Goal: Navigation & Orientation: Find specific page/section

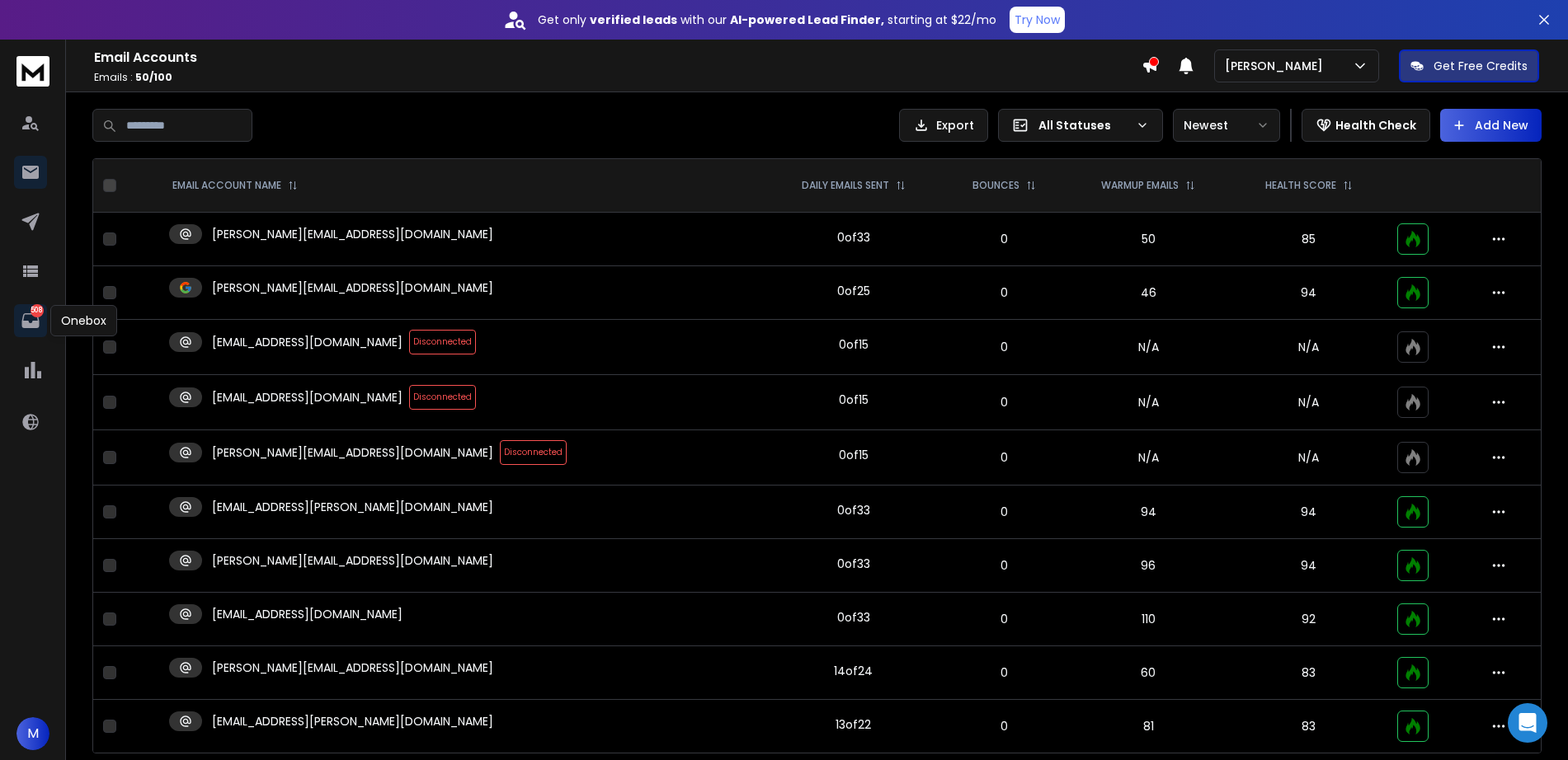
click at [26, 319] on icon at bounding box center [30, 321] width 20 height 20
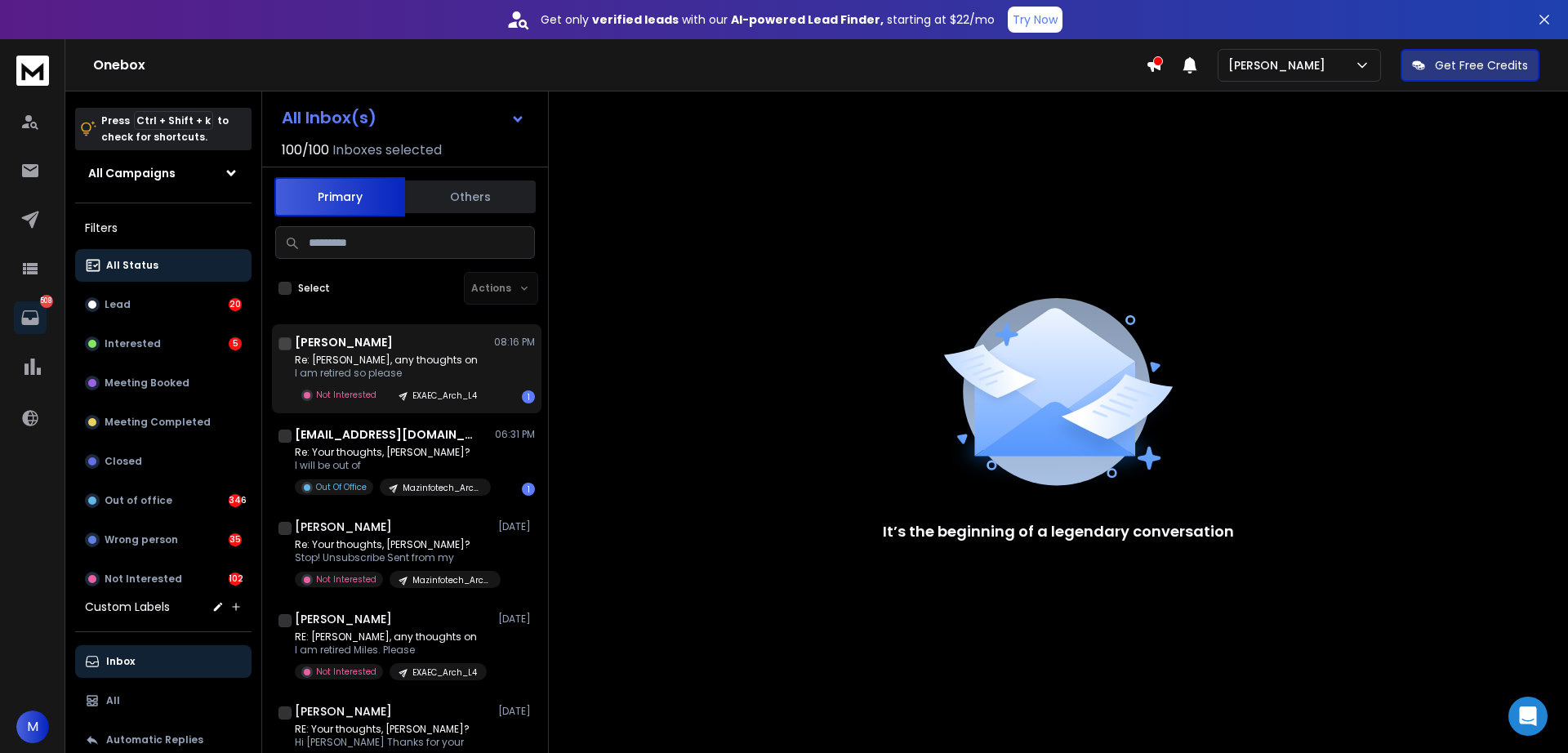
click at [503, 354] on div "Re: [PERSON_NAME], any thoughts on I am retired so please Not Interested EXAEC_…" at bounding box center [414, 379] width 240 height 50
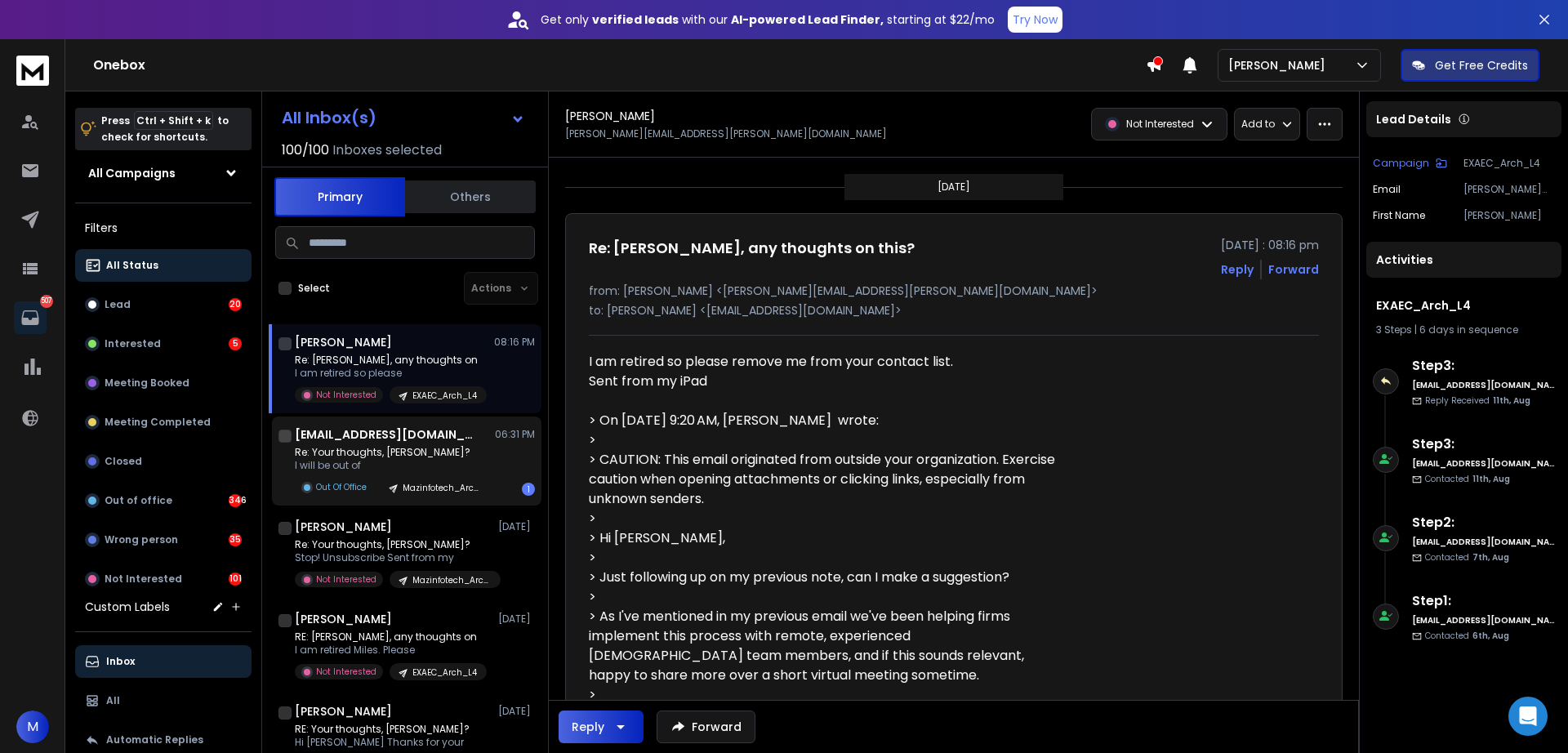
click at [479, 467] on p "I will be out of" at bounding box center [392, 466] width 196 height 14
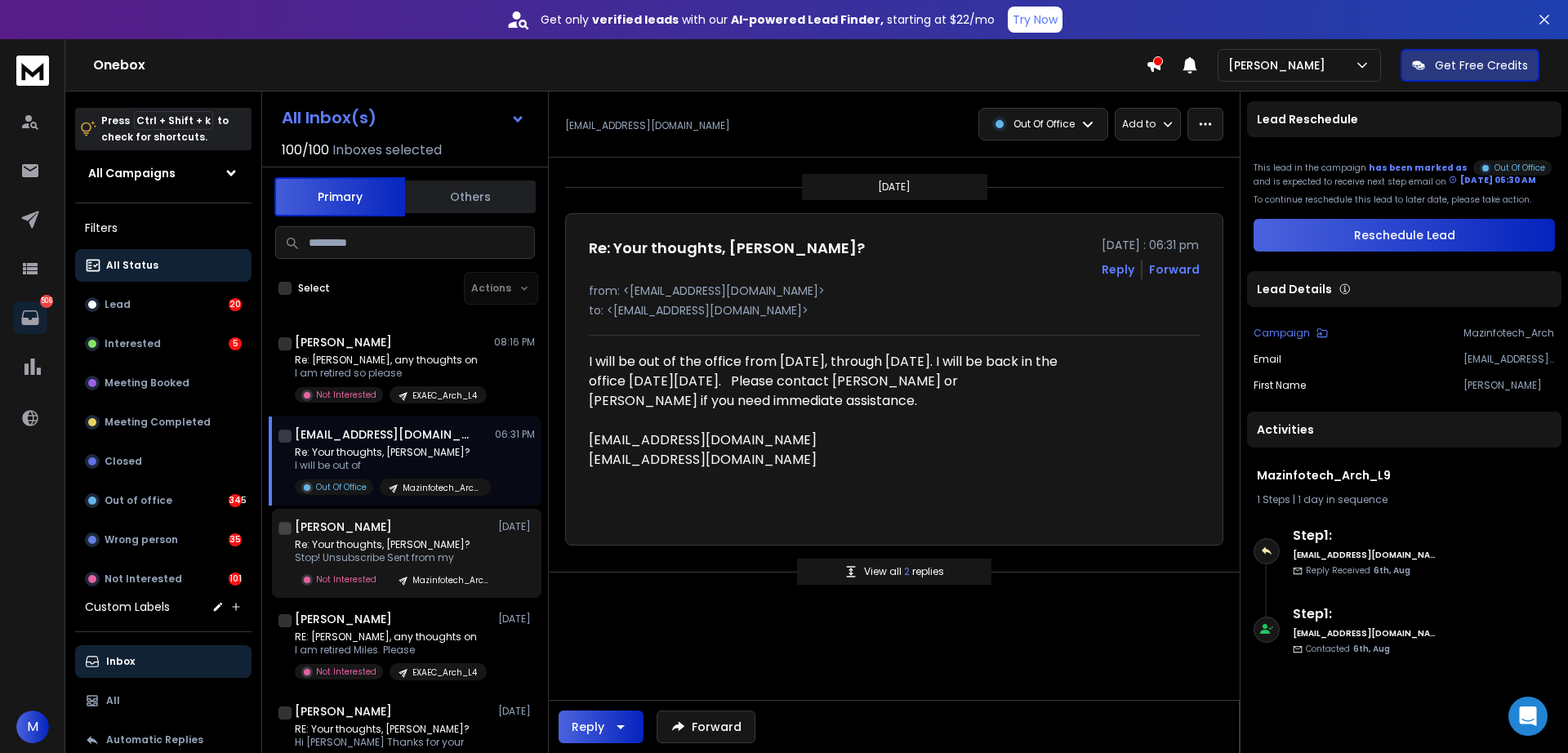
click at [449, 552] on p "Stop! Unsubscribe Sent from my" at bounding box center [392, 559] width 196 height 14
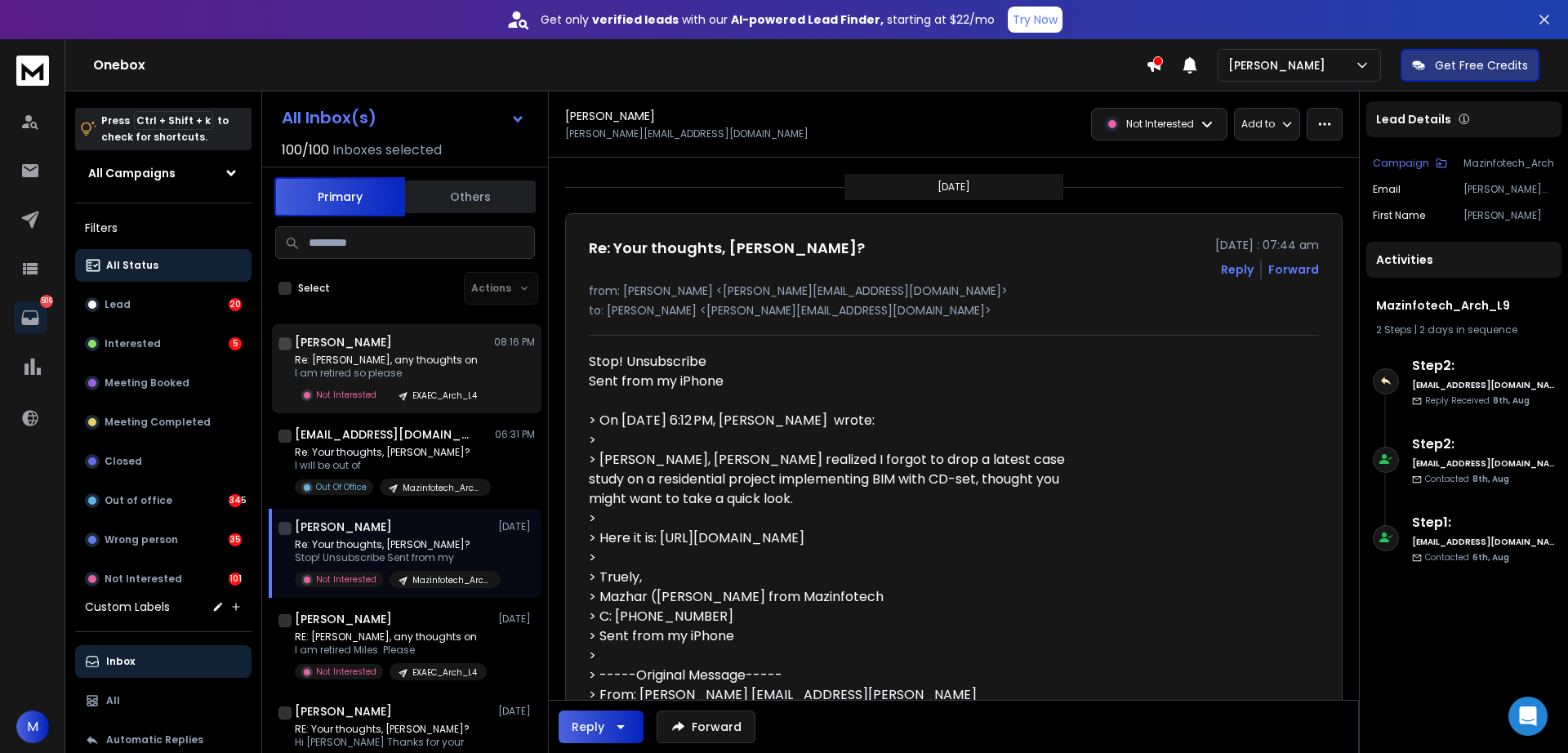
click at [450, 341] on div "[PERSON_NAME] 08:16 PM" at bounding box center [414, 342] width 240 height 16
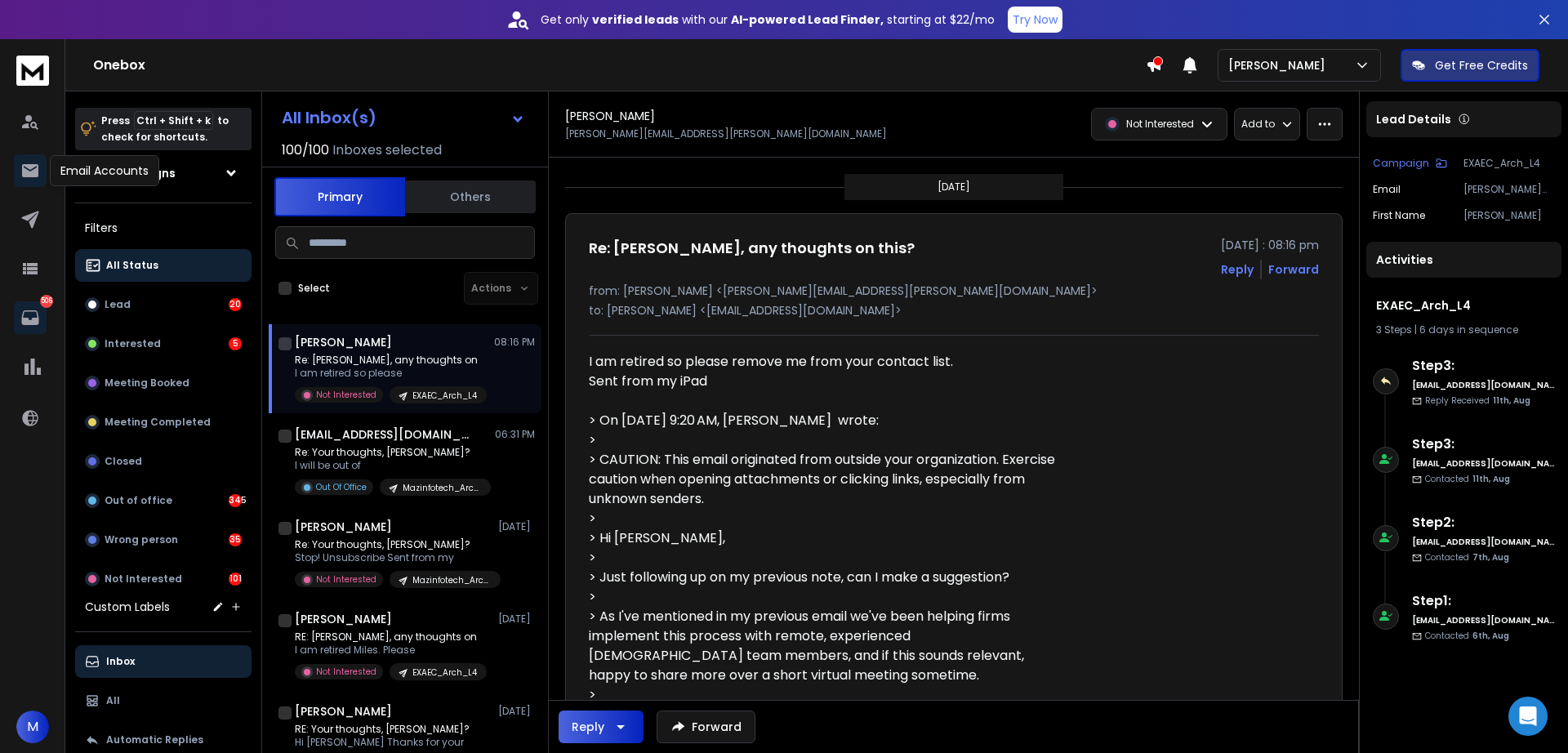
click at [30, 166] on icon at bounding box center [30, 171] width 16 height 14
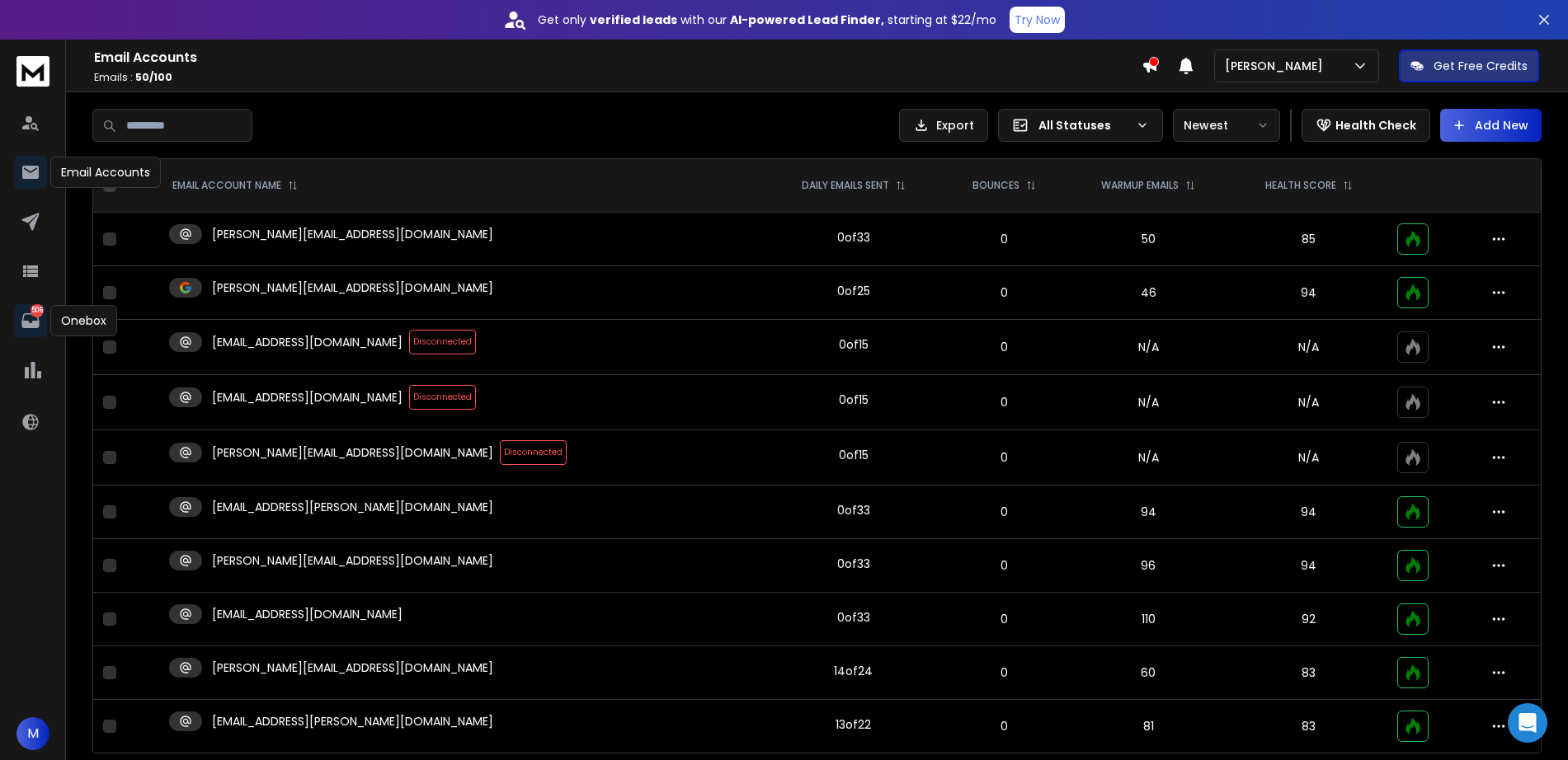
click at [36, 304] on p "506" at bounding box center [37, 311] width 14 height 14
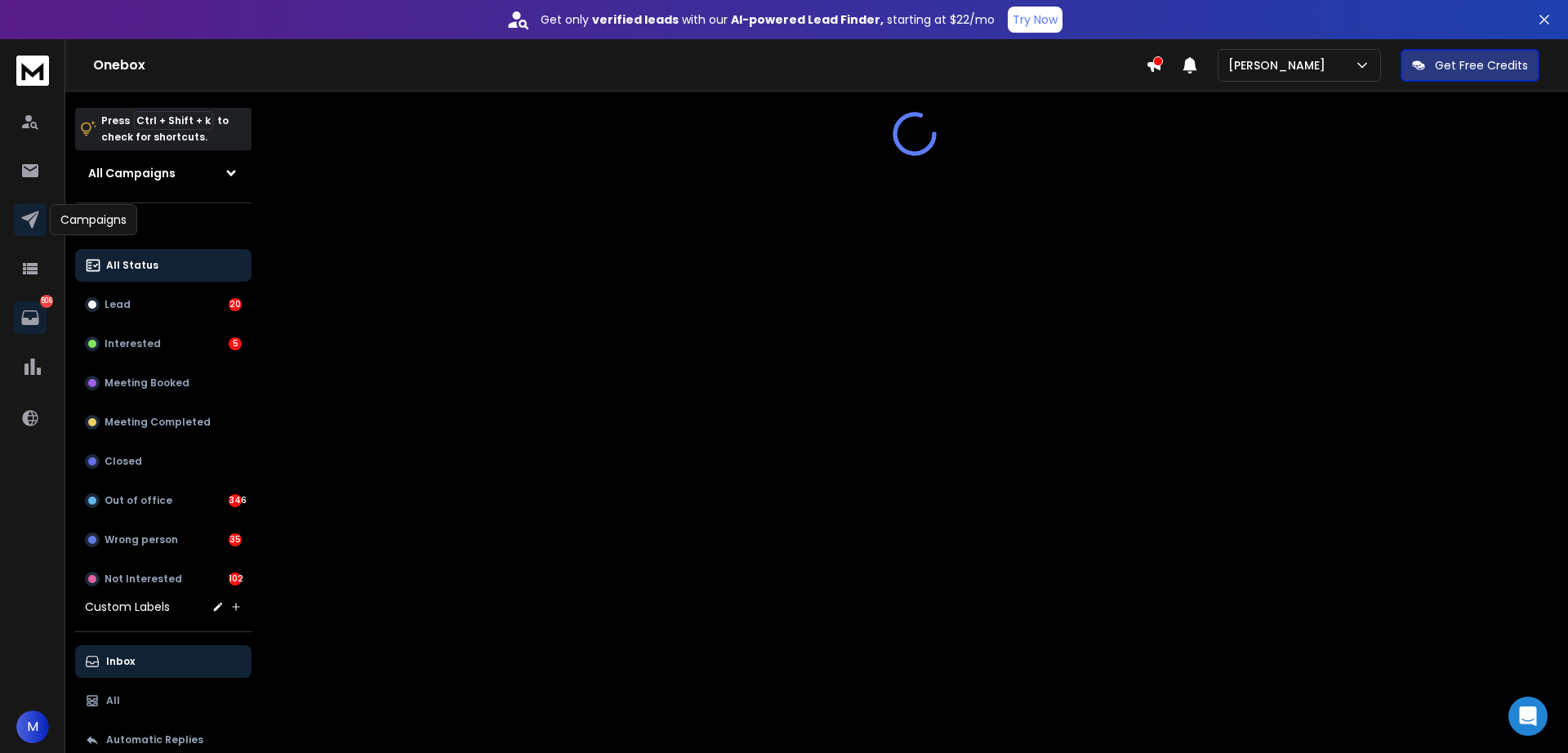
click at [33, 221] on icon at bounding box center [30, 219] width 17 height 17
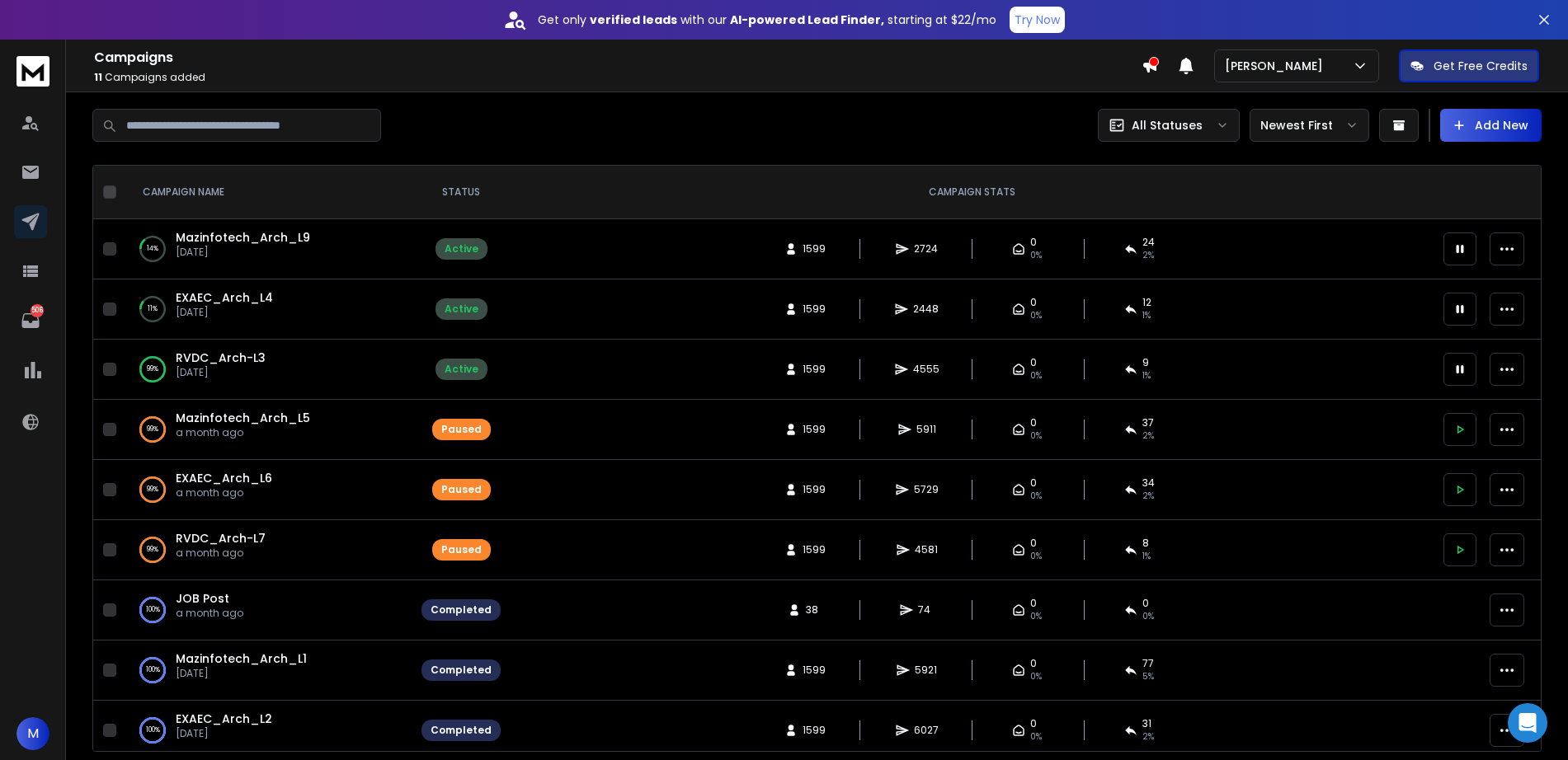
click at [43, 64] on img at bounding box center [33, 70] width 33 height 30
